Goal: Task Accomplishment & Management: Use online tool/utility

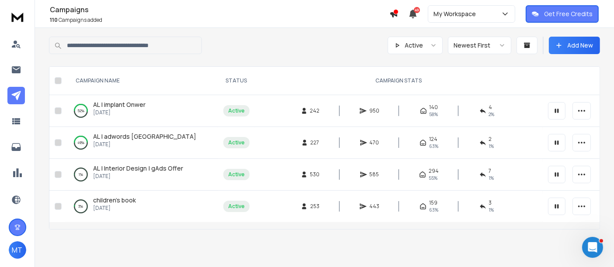
click at [228, 34] on div "Campaigns 110 Campaigns Added Active Newest First Add New CAMPAIGN NAME STATUS …" at bounding box center [324, 170] width 579 height 285
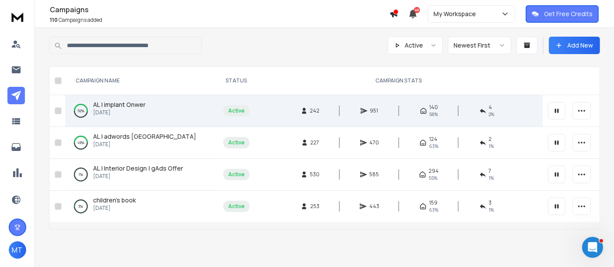
click at [558, 110] on icon at bounding box center [557, 111] width 4 height 4
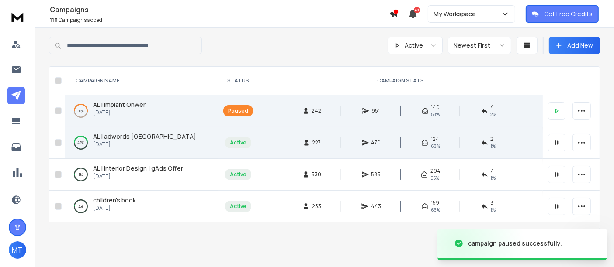
click at [552, 142] on button at bounding box center [556, 142] width 17 height 17
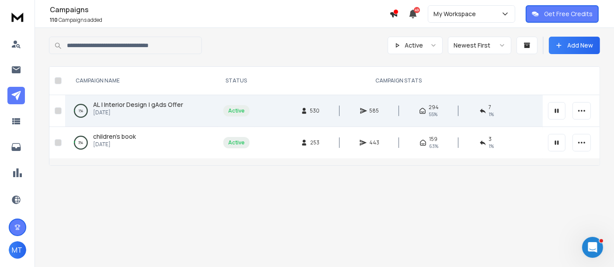
click at [555, 108] on icon at bounding box center [557, 111] width 8 height 8
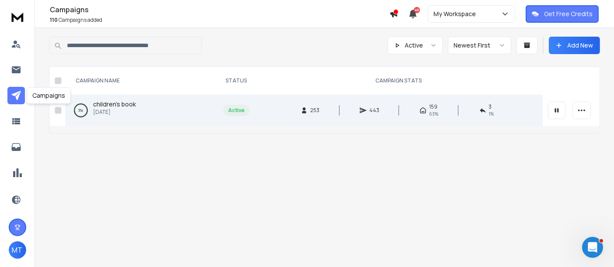
click at [10, 99] on link at bounding box center [15, 95] width 17 height 17
click at [178, 41] on input at bounding box center [125, 45] width 153 height 17
click at [249, 43] on div at bounding box center [187, 45] width 276 height 17
